Goal: Navigation & Orientation: Find specific page/section

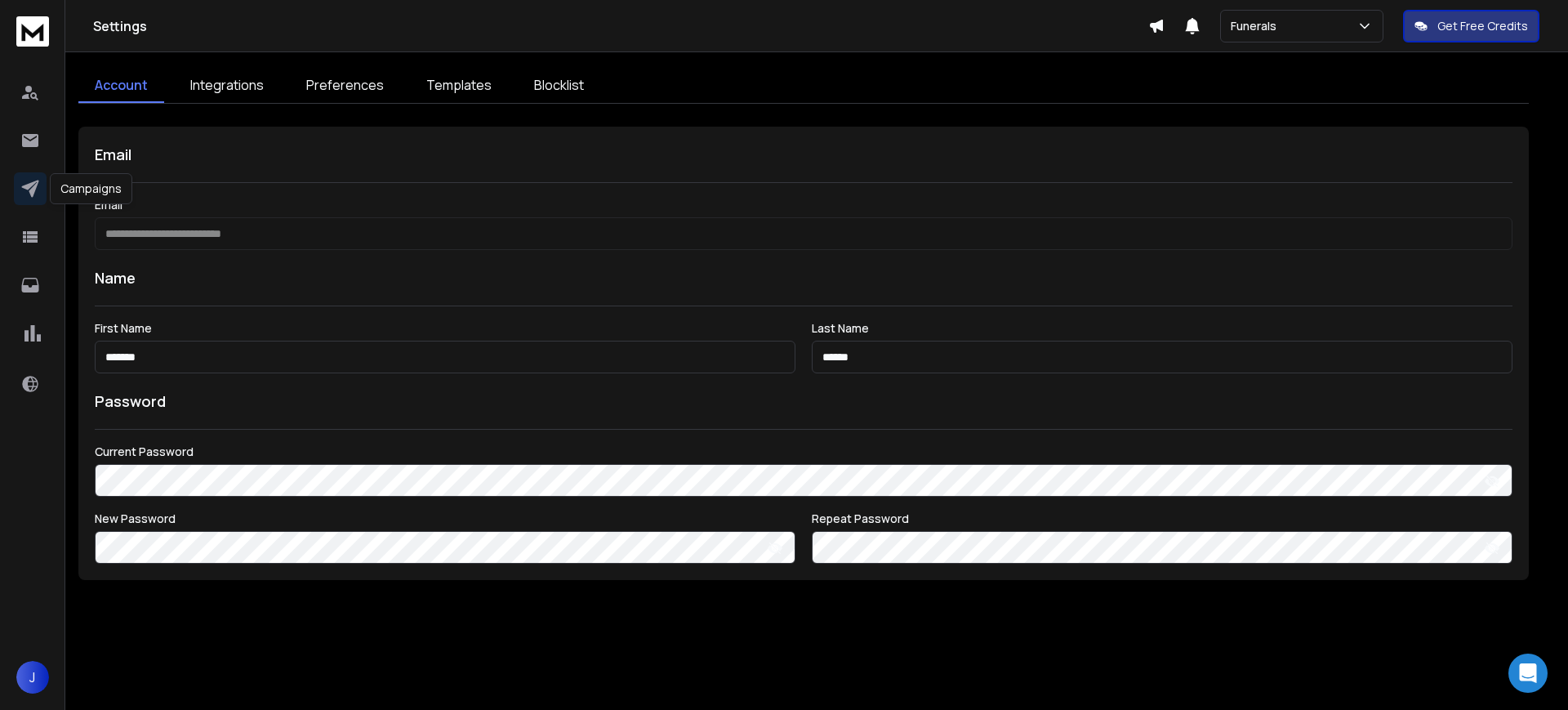
click at [26, 197] on icon at bounding box center [30, 188] width 20 height 20
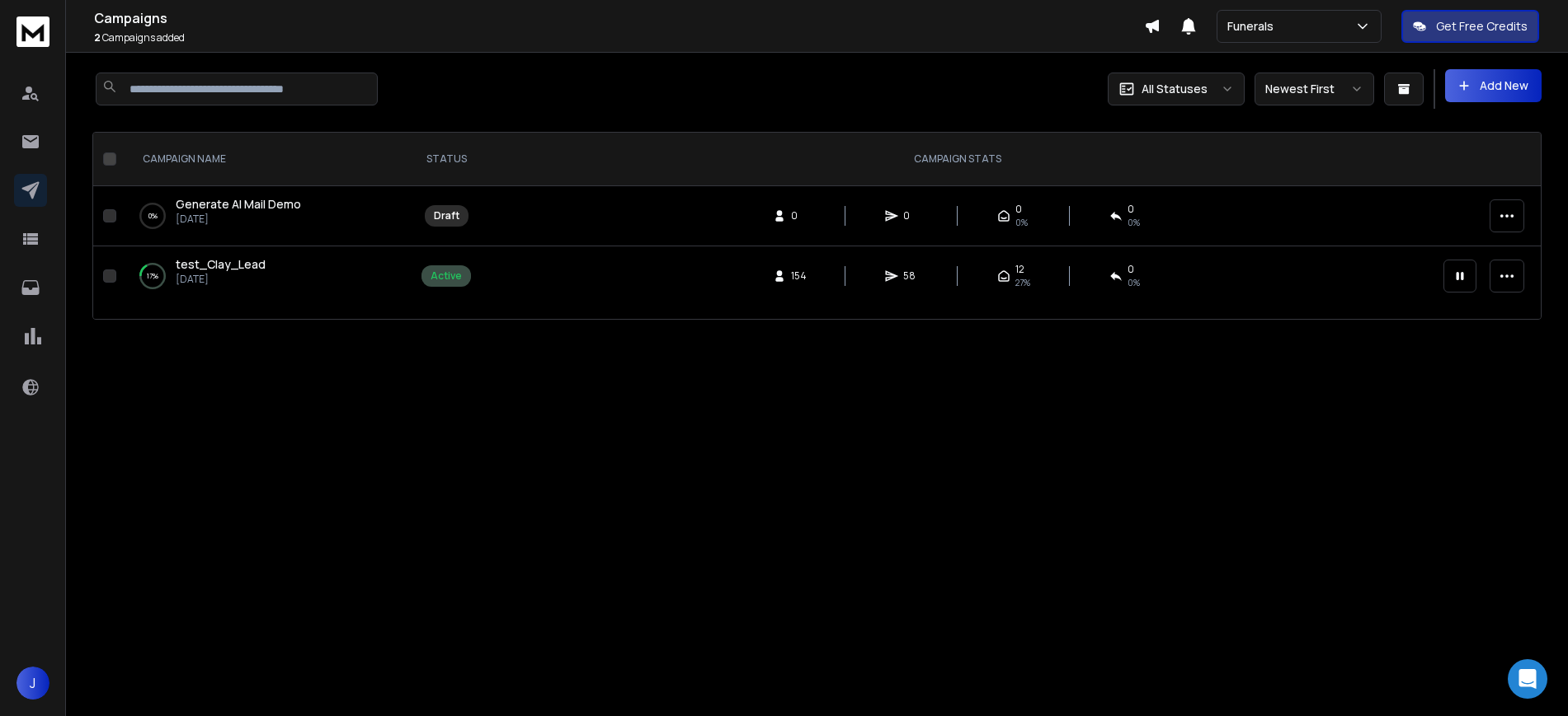
click at [210, 268] on span "test_Clay_Lead" at bounding box center [220, 264] width 90 height 16
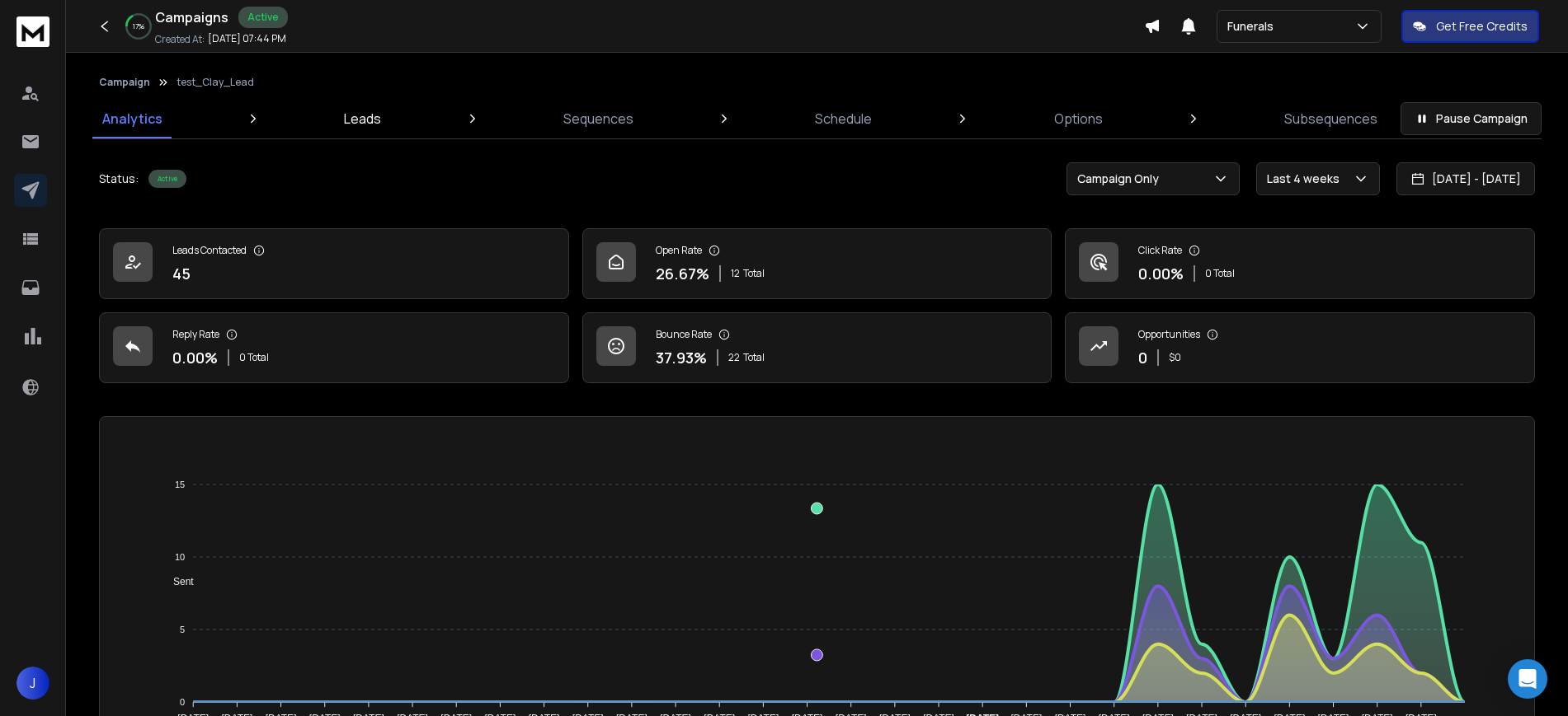
click at [357, 107] on link "Leads" at bounding box center [363, 118] width 57 height 39
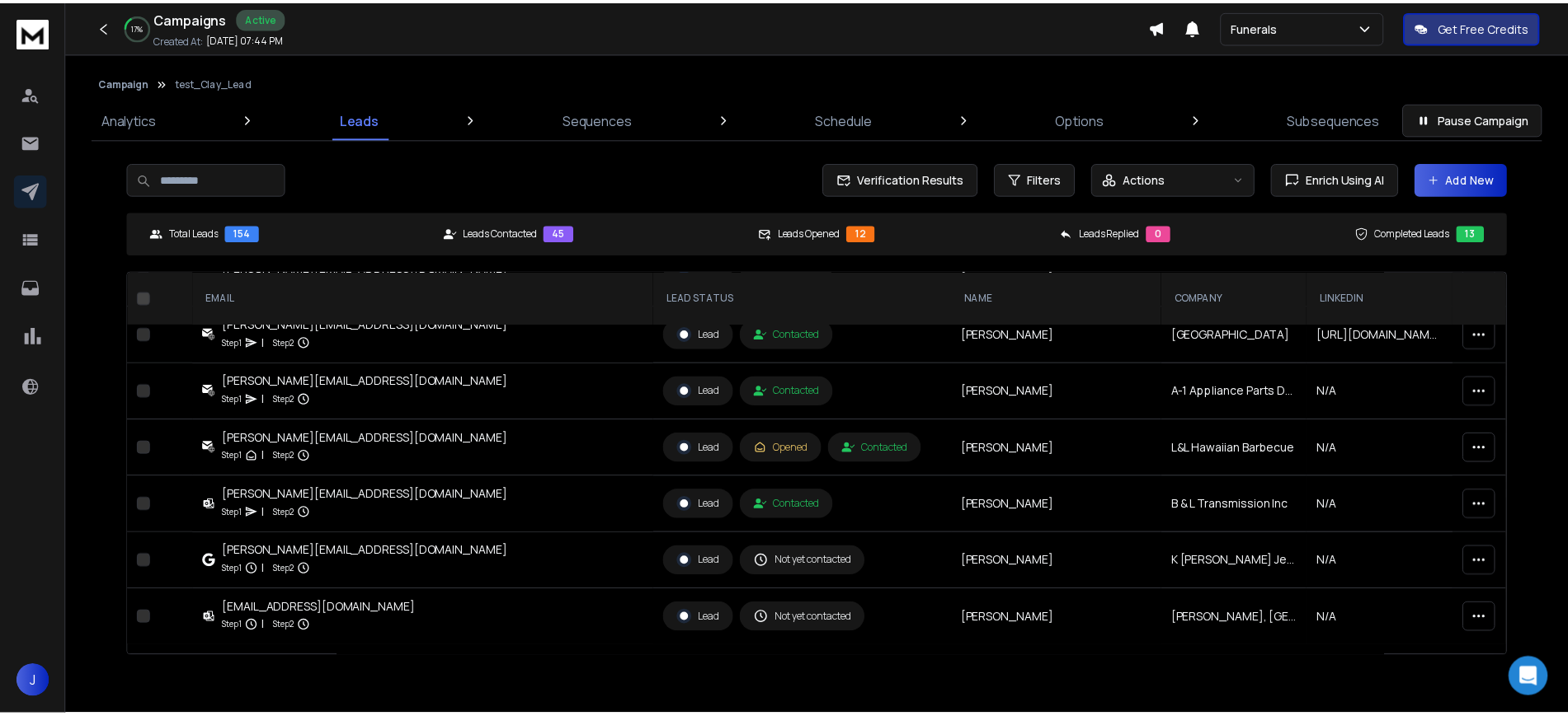
scroll to position [2524, 0]
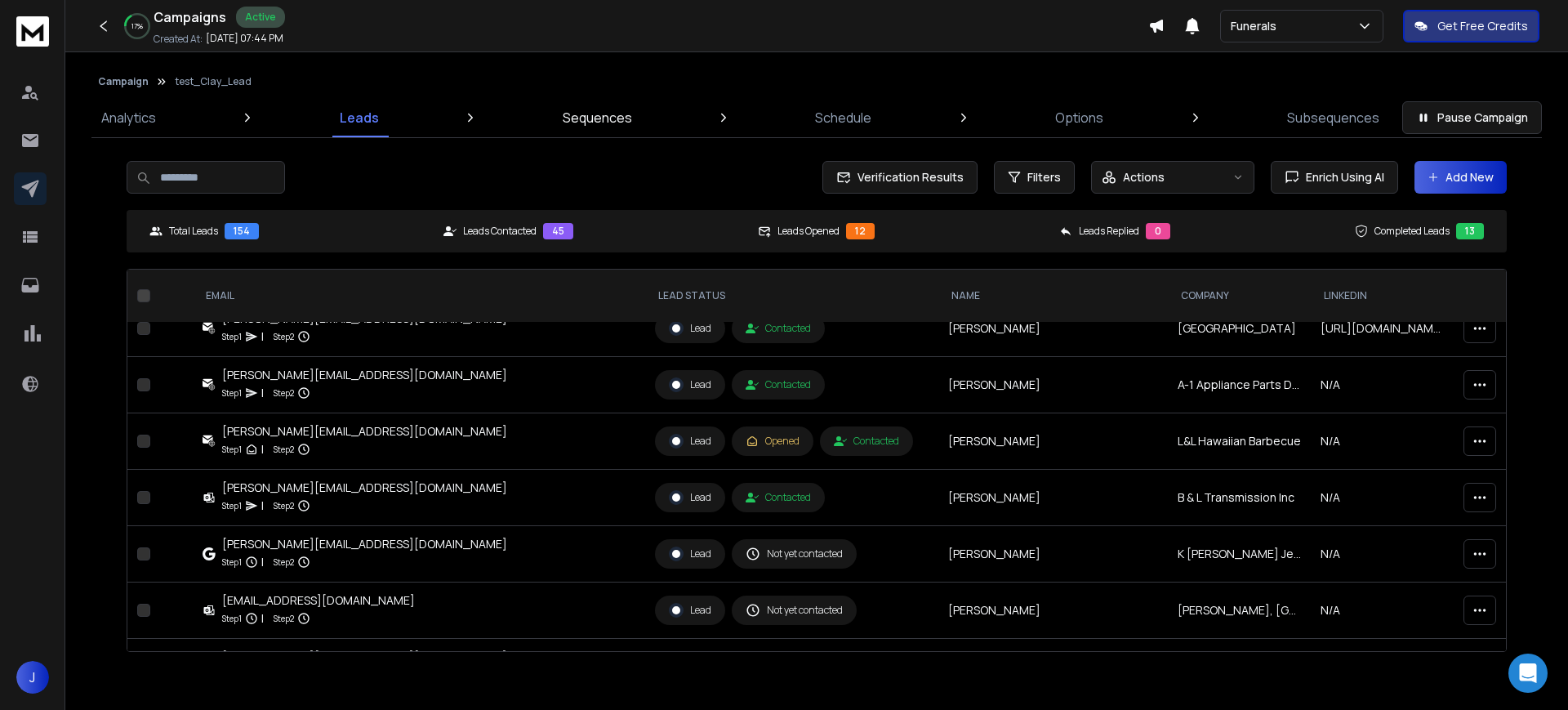
click at [580, 119] on p "Sequences" at bounding box center [597, 117] width 69 height 20
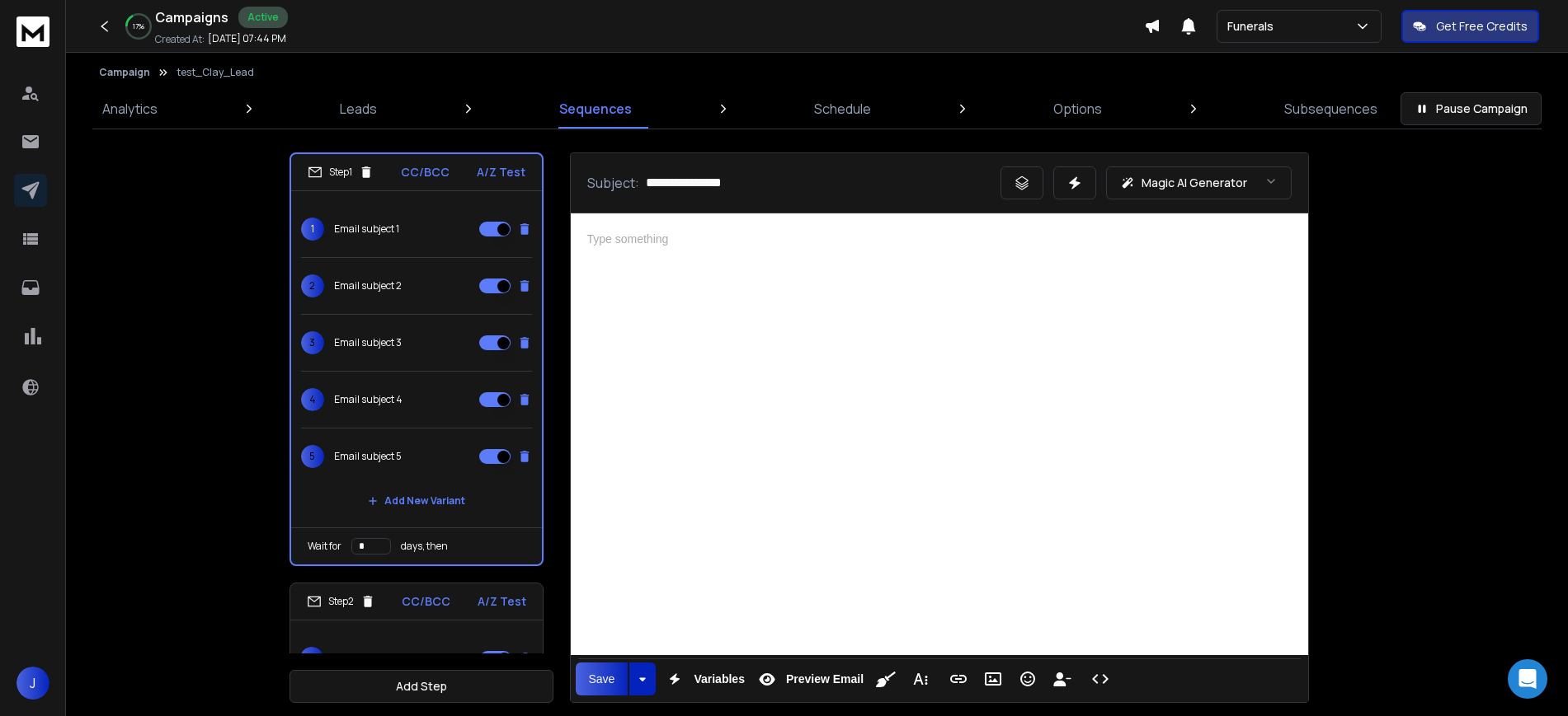
scroll to position [20, 0]
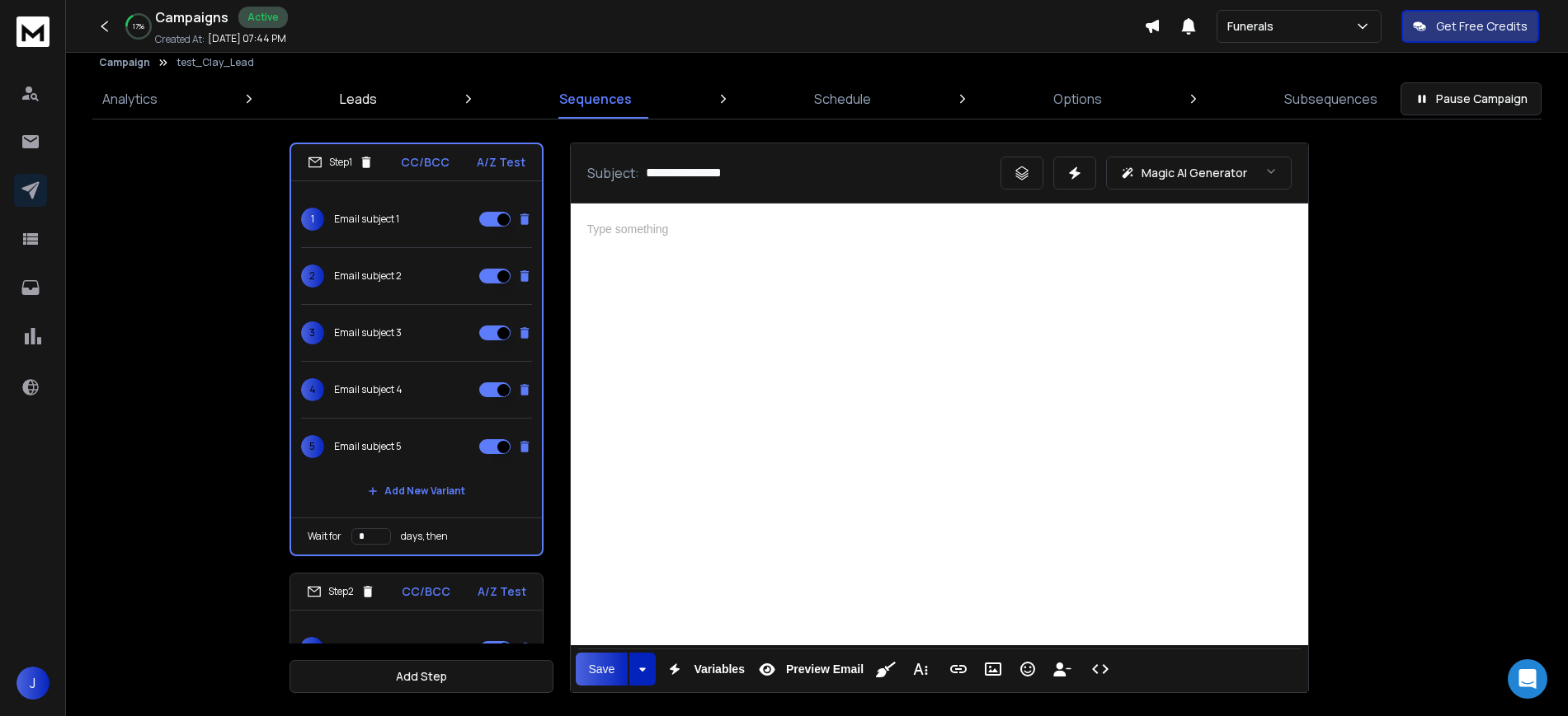
click at [361, 94] on p "Leads" at bounding box center [359, 98] width 37 height 20
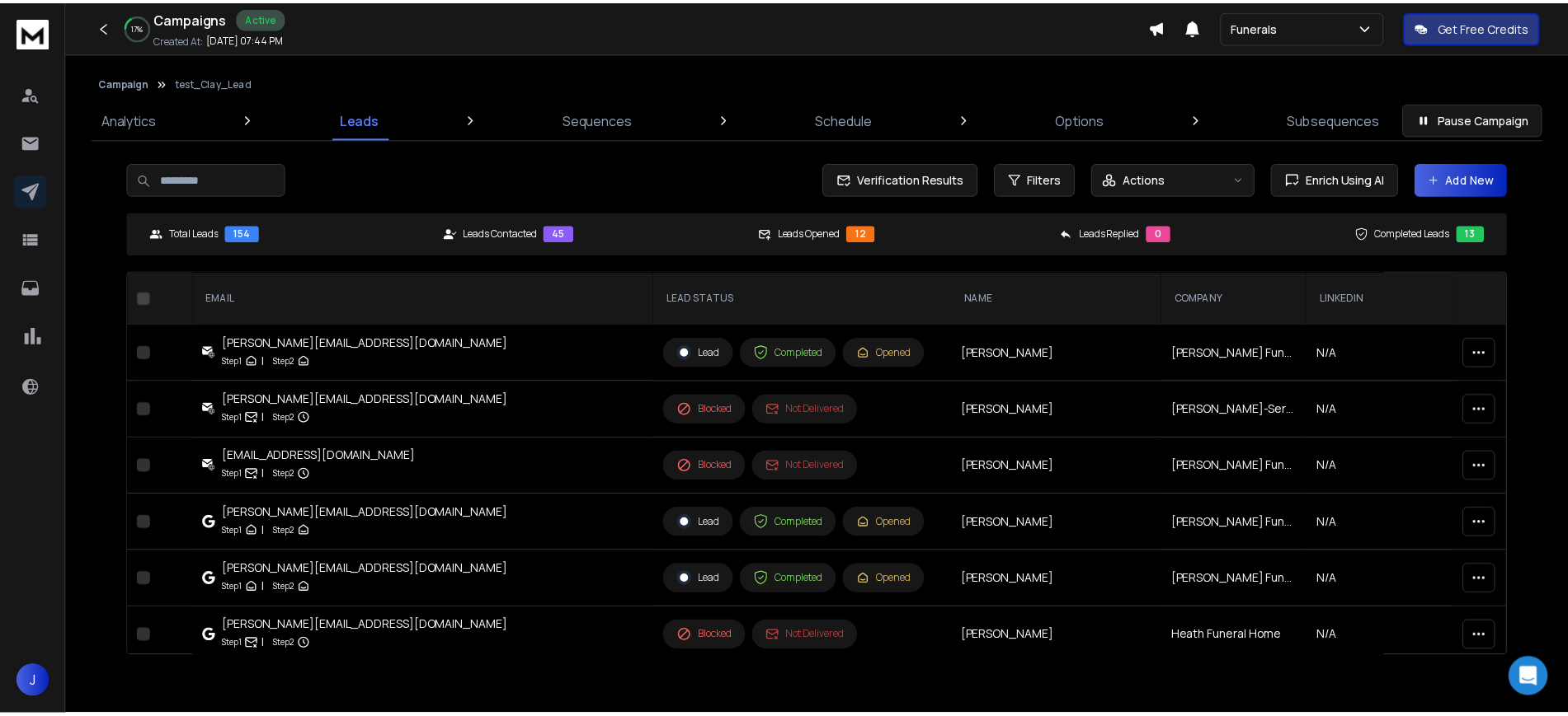
scroll to position [859, 0]
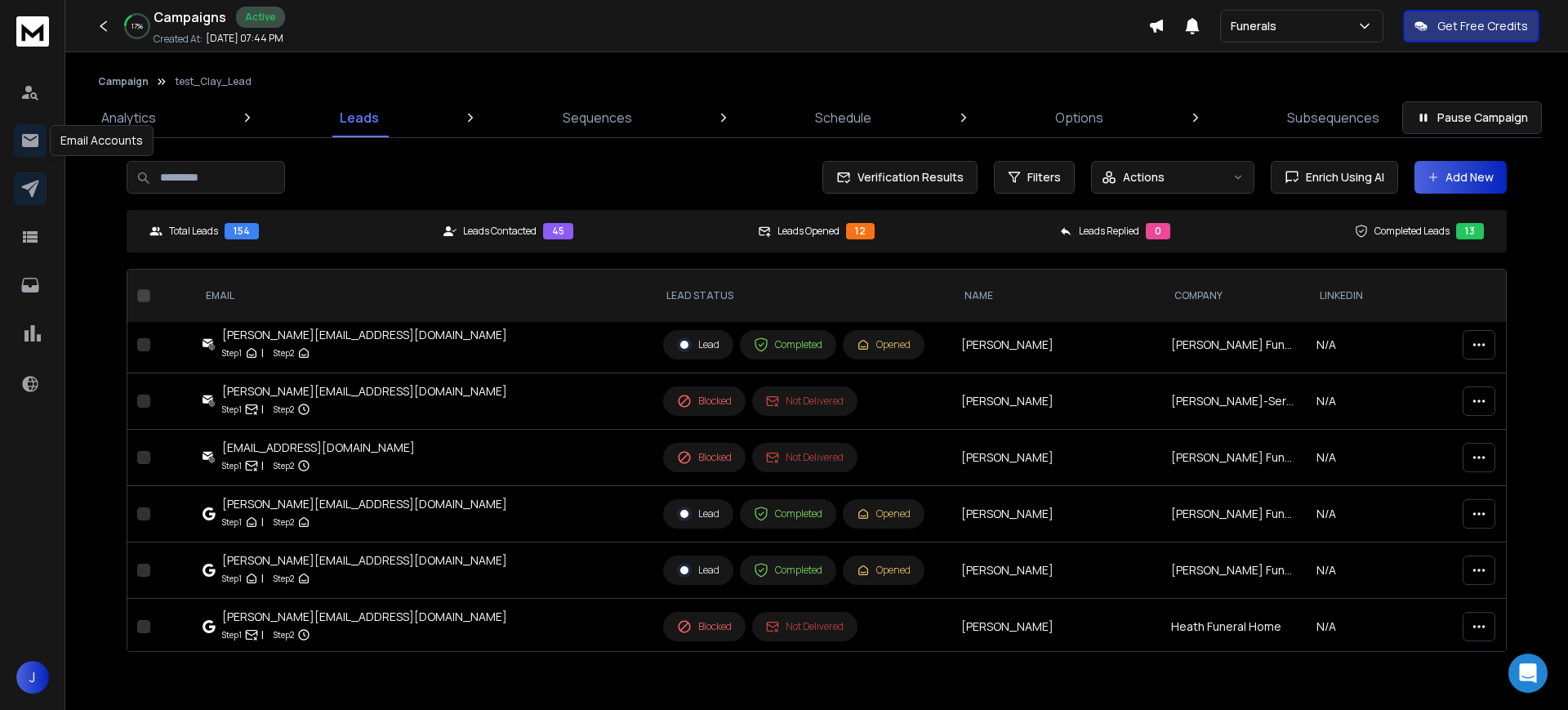
click at [27, 147] on icon at bounding box center [30, 141] width 20 height 20
